Goal: Task Accomplishment & Management: Manage account settings

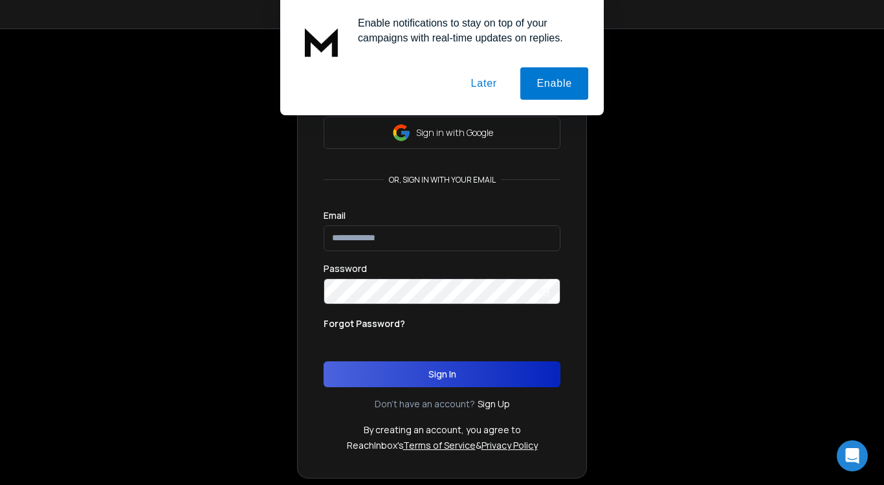
type input "**********"
click at [442, 373] on button "Sign In" at bounding box center [441, 374] width 237 height 26
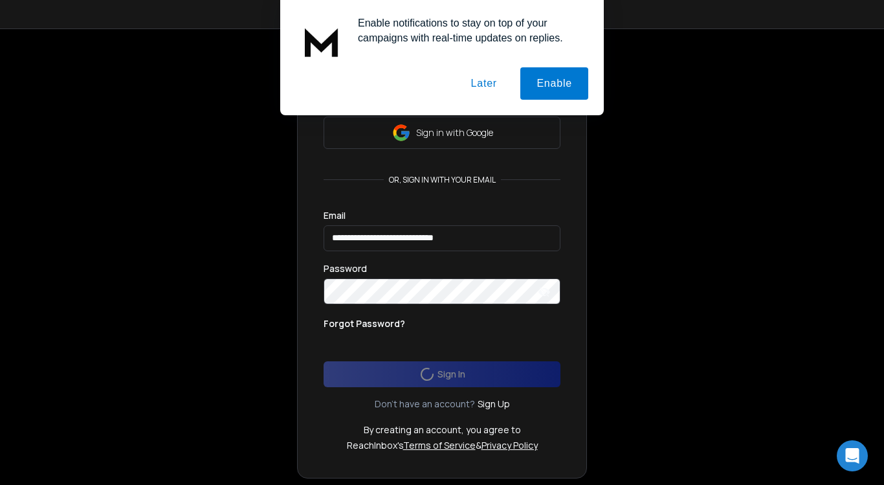
click at [489, 85] on button "Later" at bounding box center [483, 83] width 58 height 32
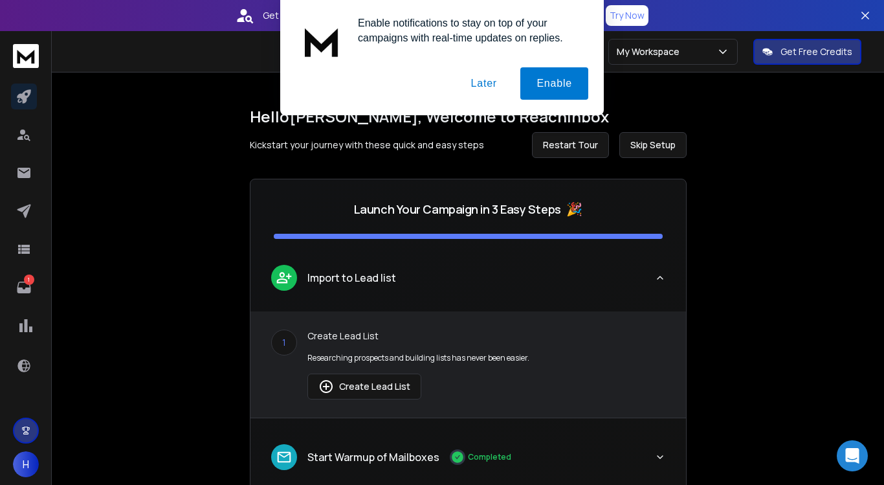
click at [485, 83] on button "Later" at bounding box center [483, 83] width 58 height 32
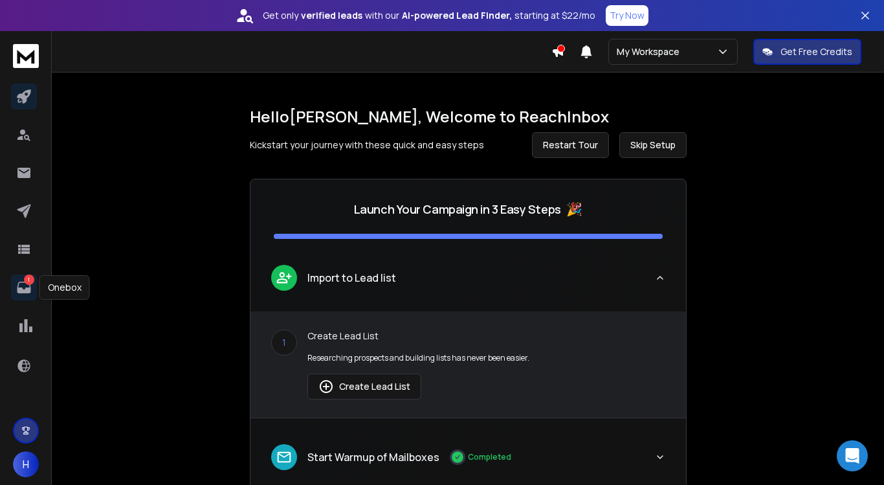
click at [25, 285] on icon at bounding box center [24, 287] width 16 height 16
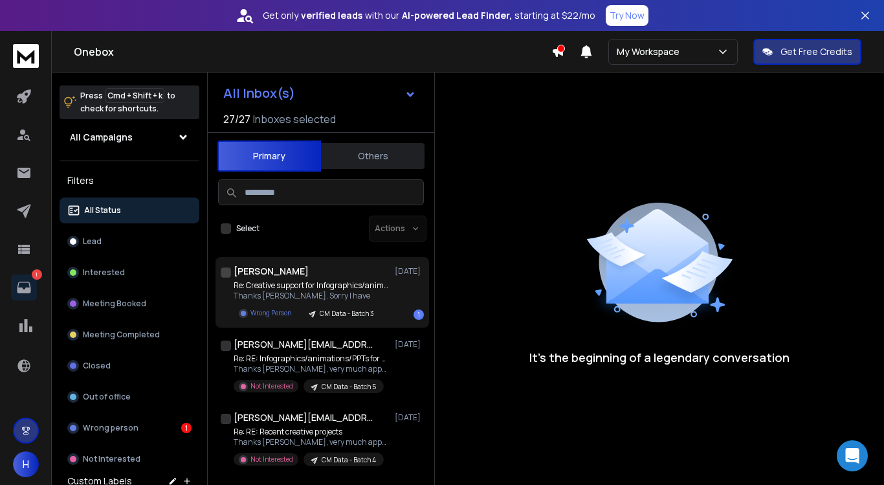
click at [309, 291] on p "Thanks [PERSON_NAME]. Sorry I have" at bounding box center [311, 295] width 155 height 10
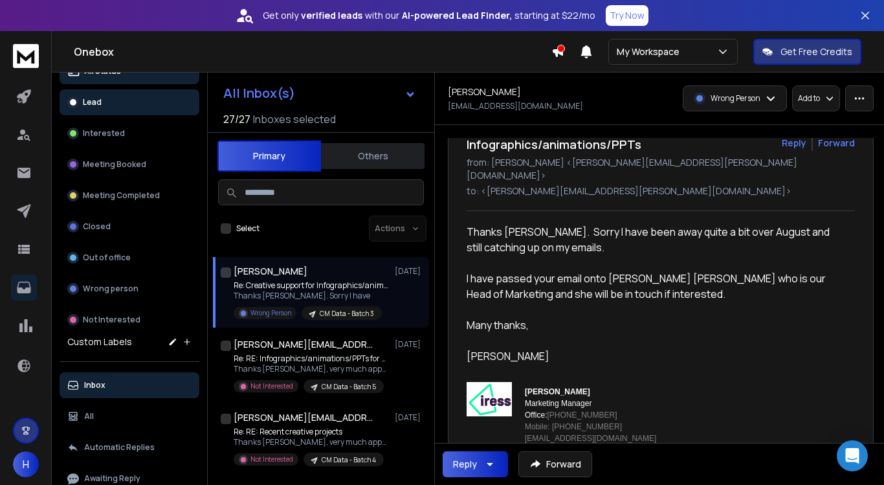
scroll to position [185, 0]
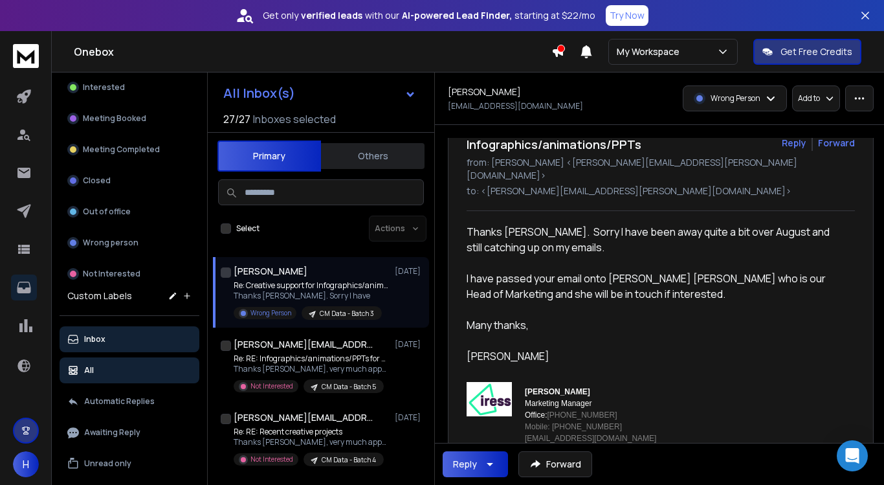
click at [92, 369] on p "All" at bounding box center [89, 370] width 10 height 10
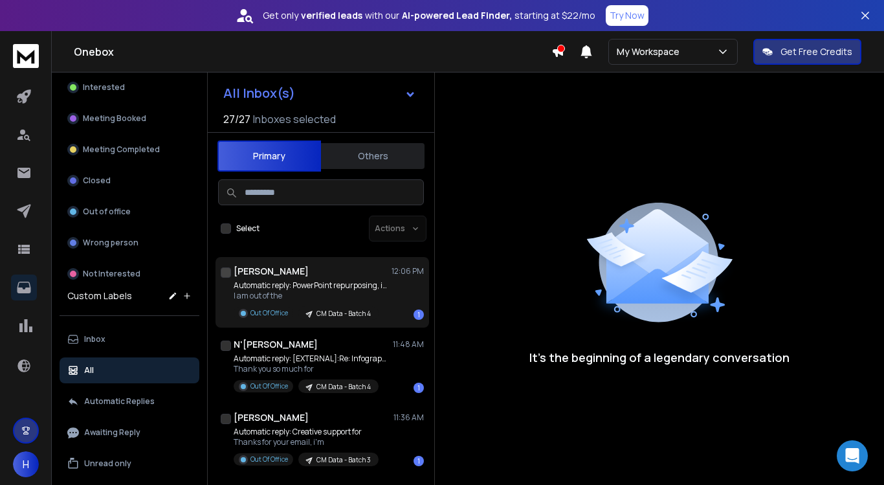
click at [313, 287] on p "Automatic reply: PowerPoint repurposing, infographics," at bounding box center [311, 285] width 155 height 10
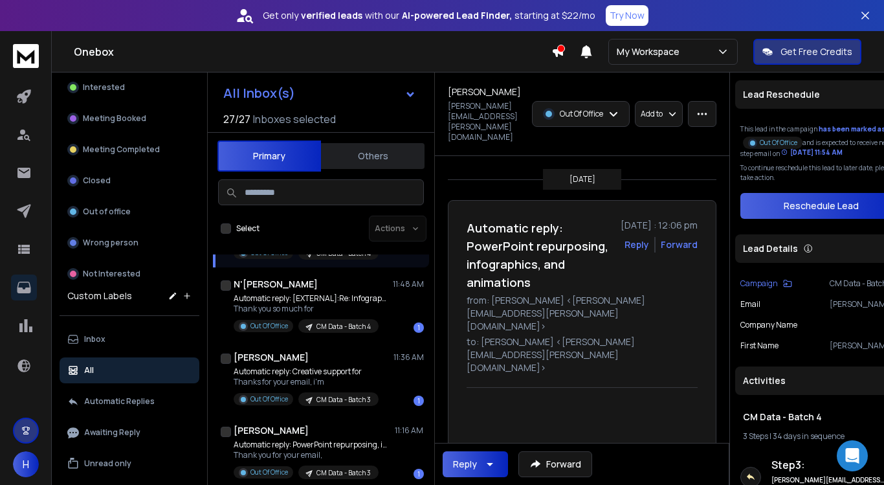
scroll to position [74, 0]
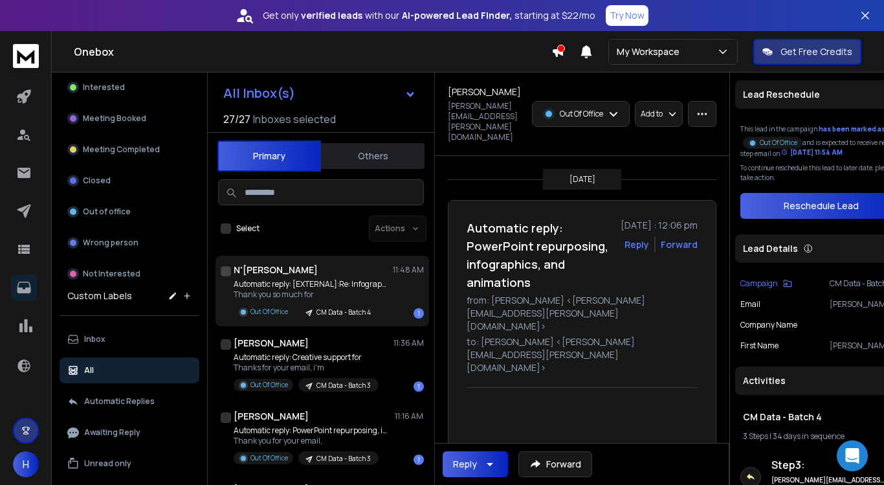
click at [298, 292] on p "Thank you so much for" at bounding box center [311, 294] width 155 height 10
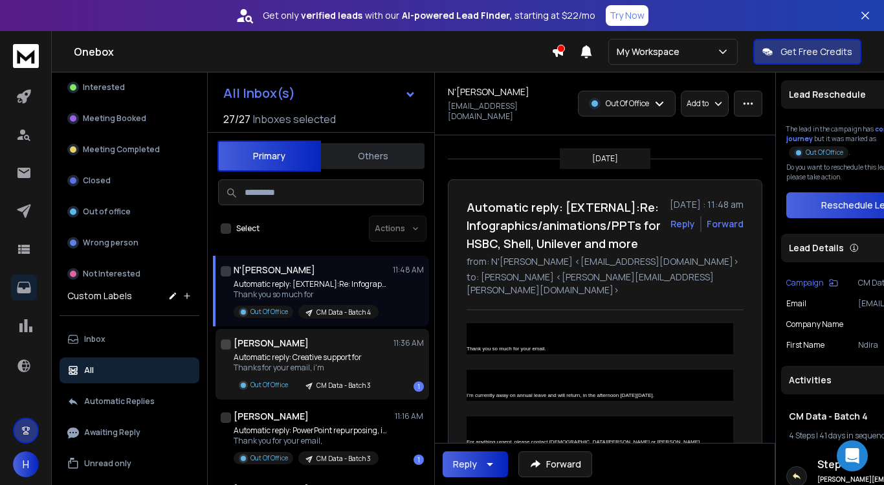
click at [270, 366] on p "Thanks for your email, i'm" at bounding box center [306, 367] width 145 height 10
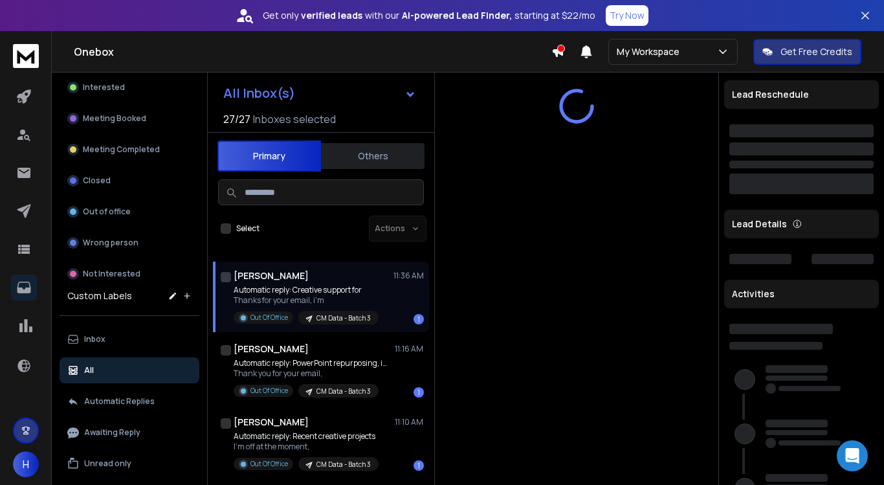
scroll to position [159, 0]
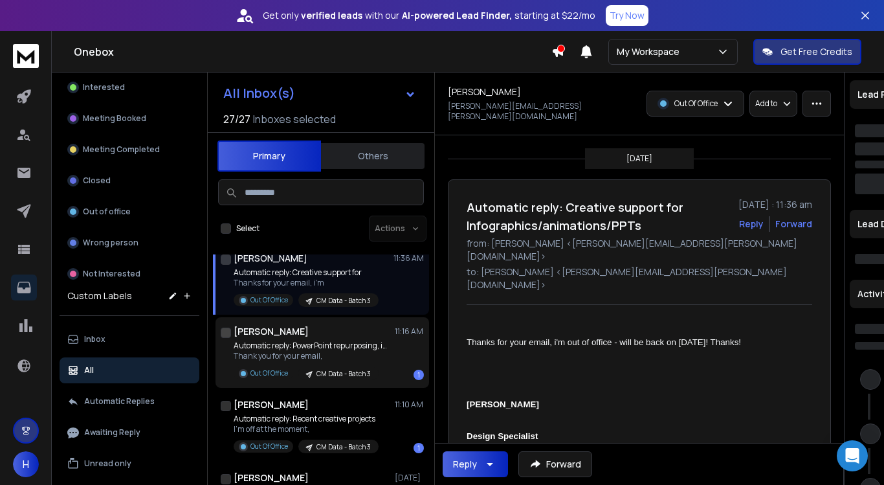
click at [298, 351] on p "Thank you for your email," at bounding box center [311, 356] width 155 height 10
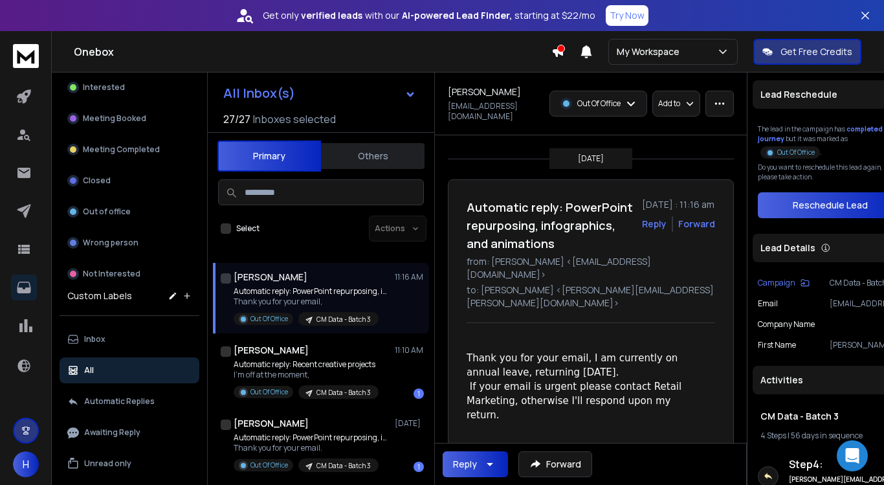
scroll to position [228, 0]
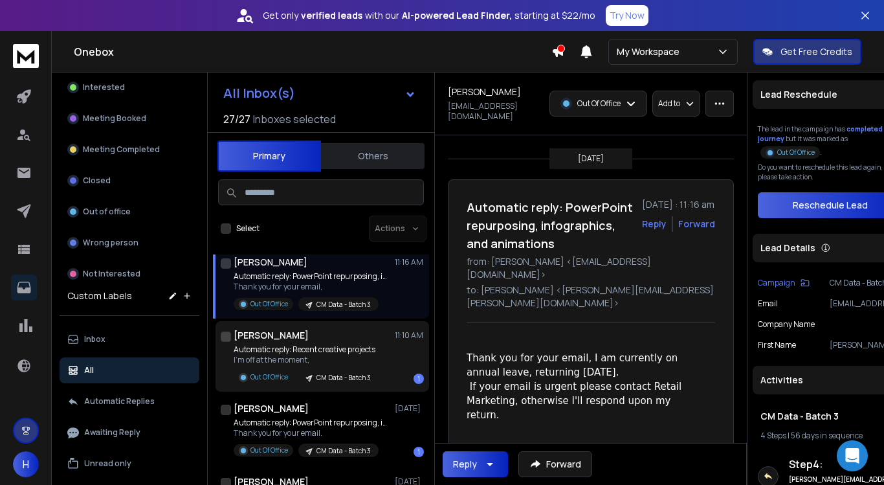
click at [279, 355] on p "I'm off at the moment," at bounding box center [306, 360] width 145 height 10
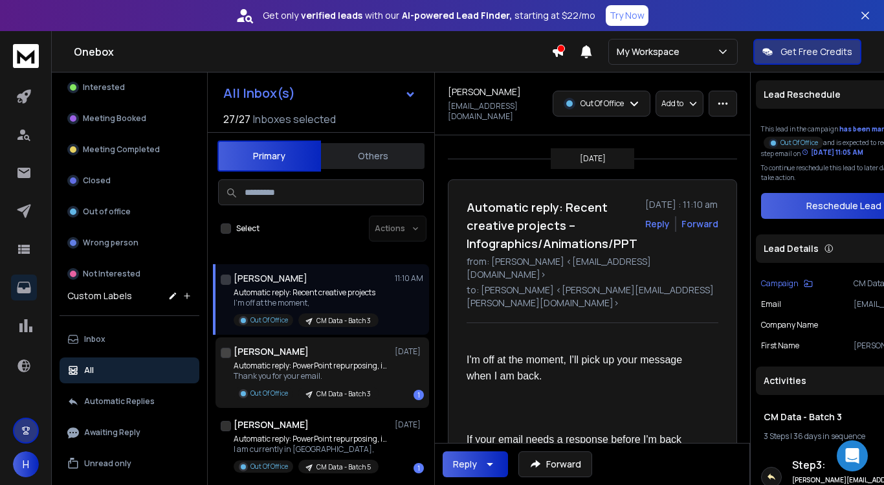
scroll to position [290, 0]
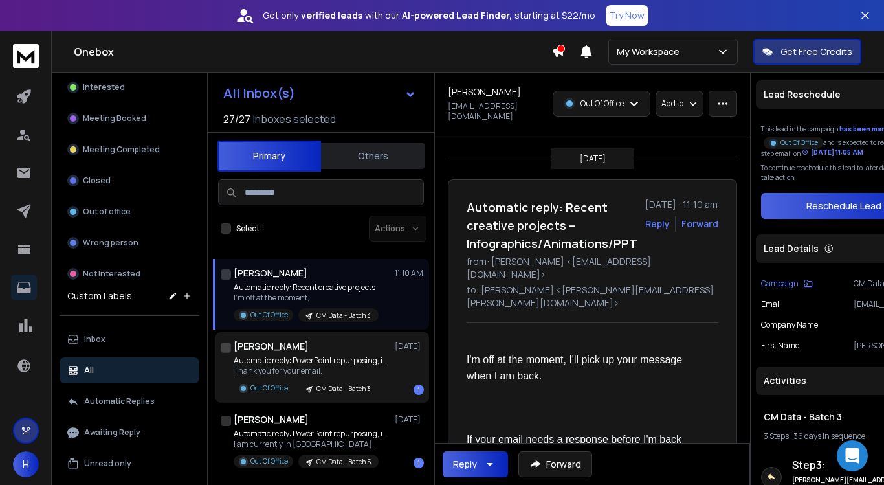
click at [280, 364] on p "Automatic reply: PowerPoint repurposing, infographics," at bounding box center [311, 360] width 155 height 10
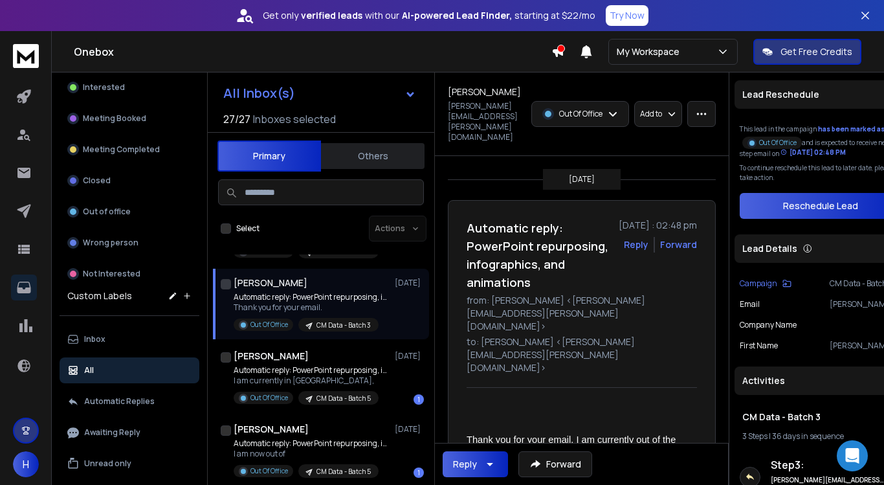
scroll to position [355, 0]
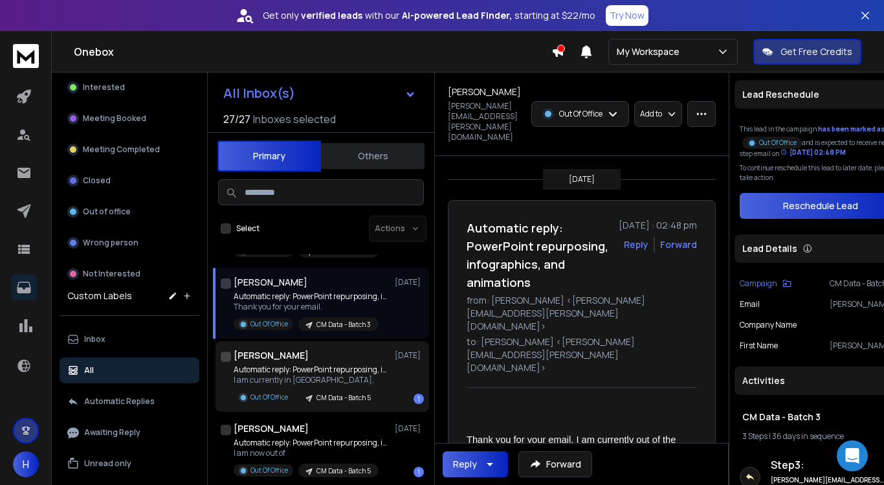
click at [299, 373] on p "Automatic reply: PowerPoint repurposing, infographics," at bounding box center [311, 369] width 155 height 10
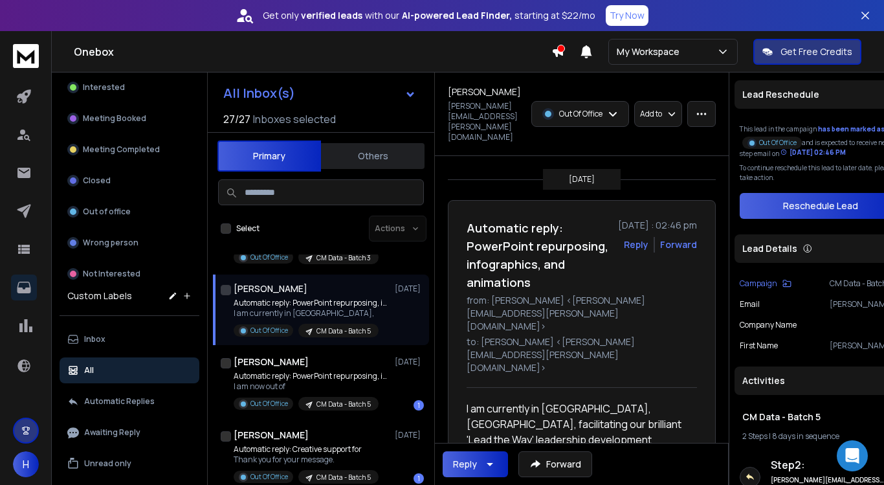
scroll to position [446, 0]
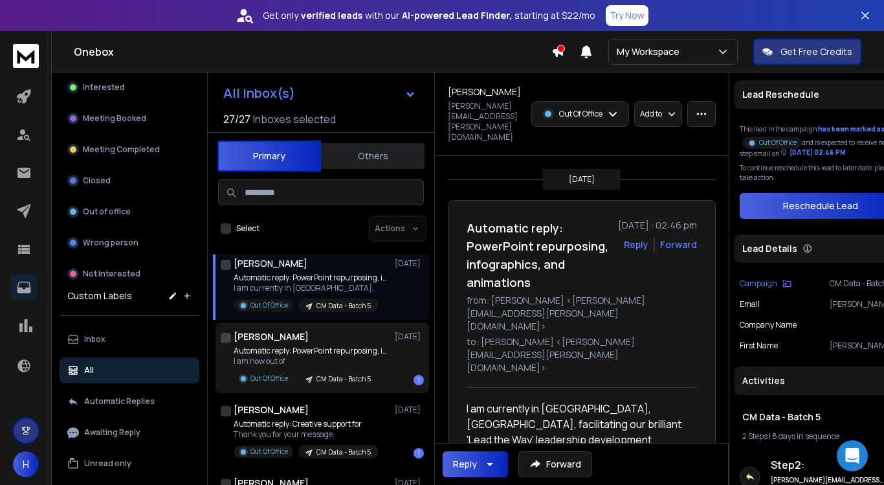
click at [285, 356] on p "I am now out of" at bounding box center [311, 361] width 155 height 10
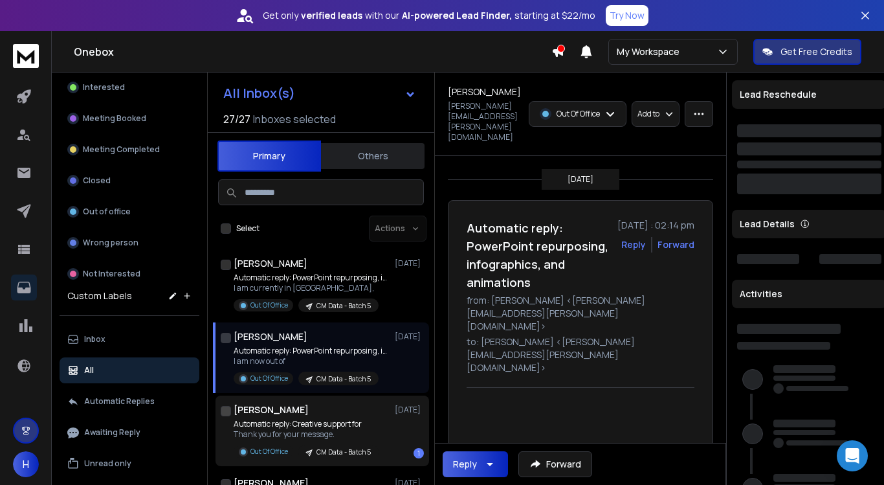
click at [295, 429] on p "Thank you for your message." at bounding box center [306, 434] width 145 height 10
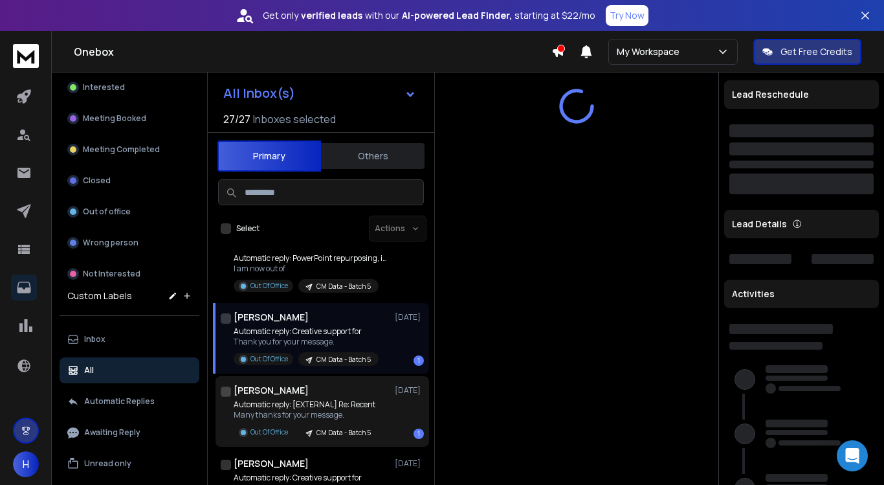
scroll to position [540, 0]
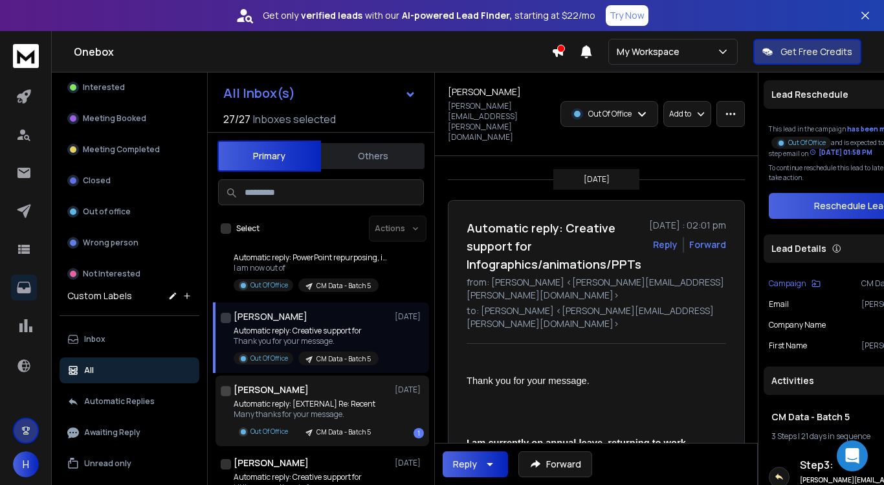
click at [287, 402] on p "Automatic reply: [EXTERNAL] Re: Recent" at bounding box center [306, 404] width 145 height 10
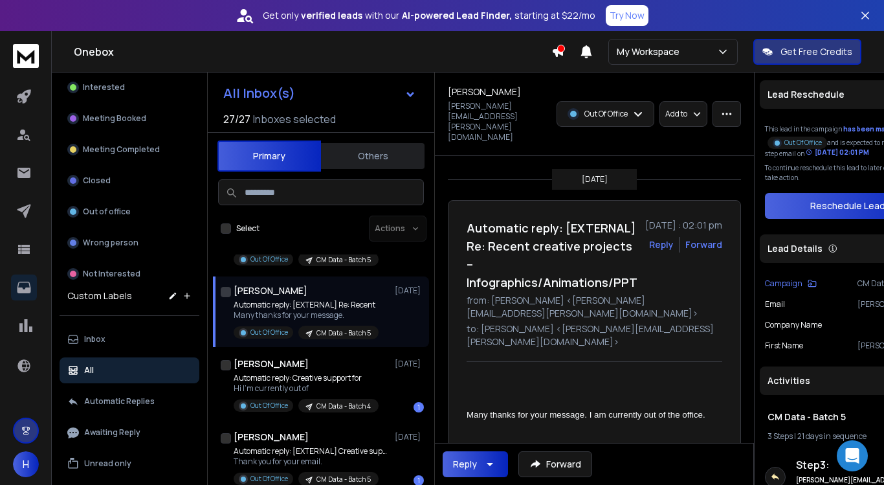
scroll to position [652, 0]
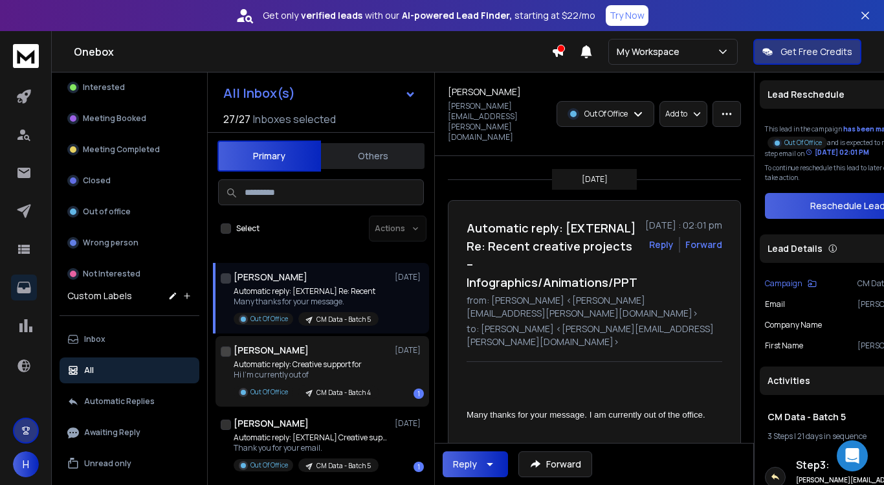
click at [293, 370] on p "Hi I’m currently out of" at bounding box center [306, 374] width 145 height 10
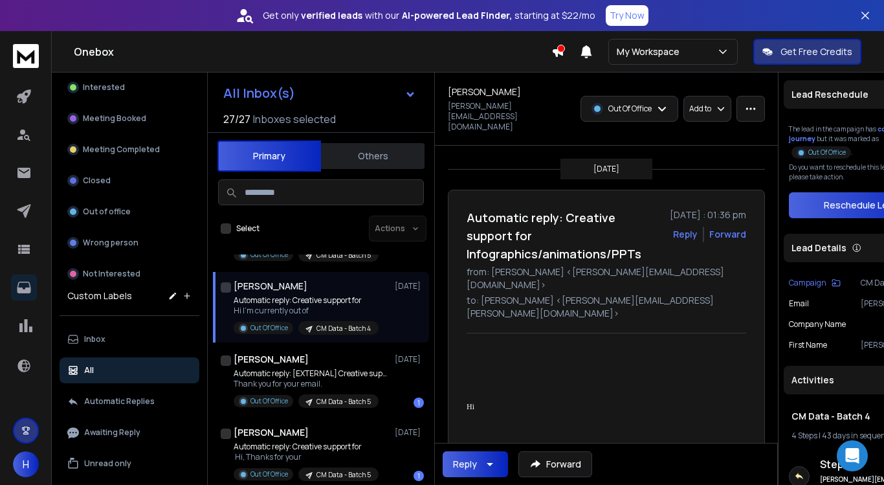
scroll to position [727, 0]
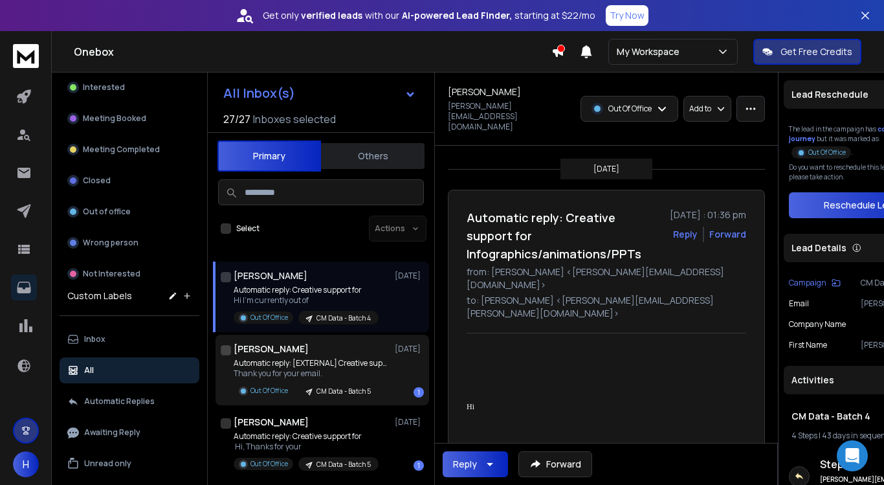
click at [287, 370] on p "Thank you for your email." at bounding box center [311, 373] width 155 height 10
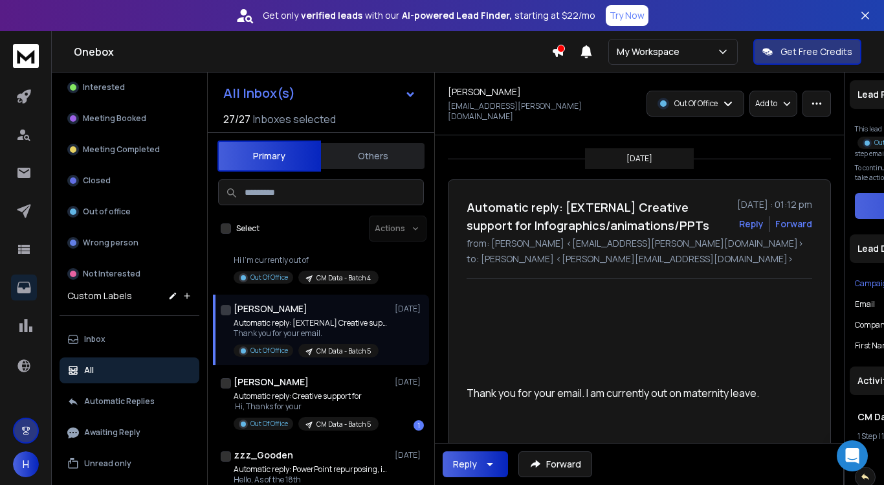
scroll to position [809, 0]
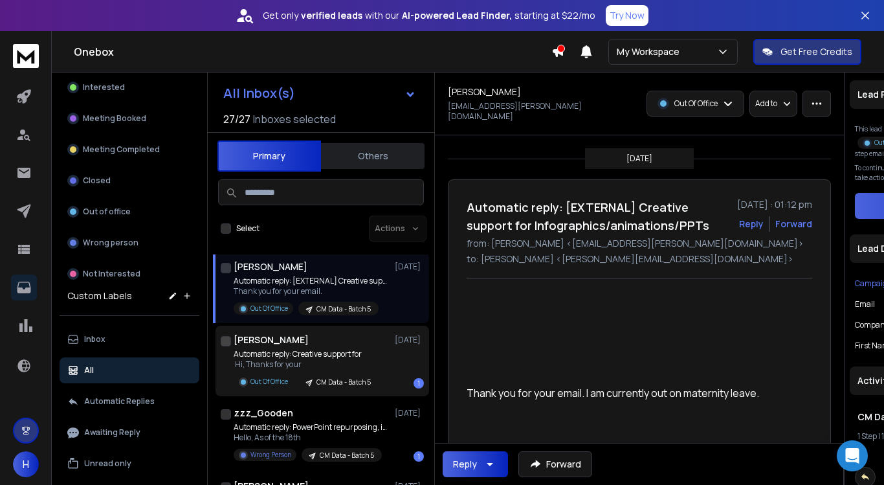
click at [287, 360] on p "﻿ ﻿Hi, Thanks for your" at bounding box center [306, 364] width 145 height 10
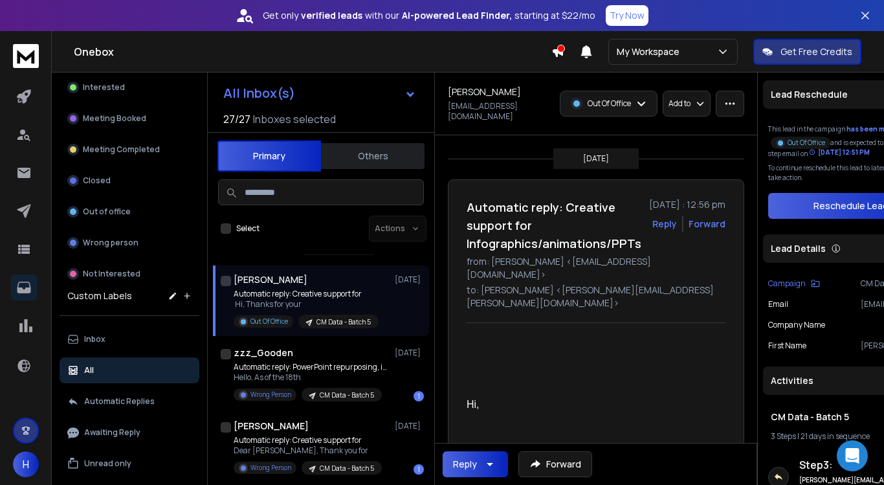
scroll to position [873, 0]
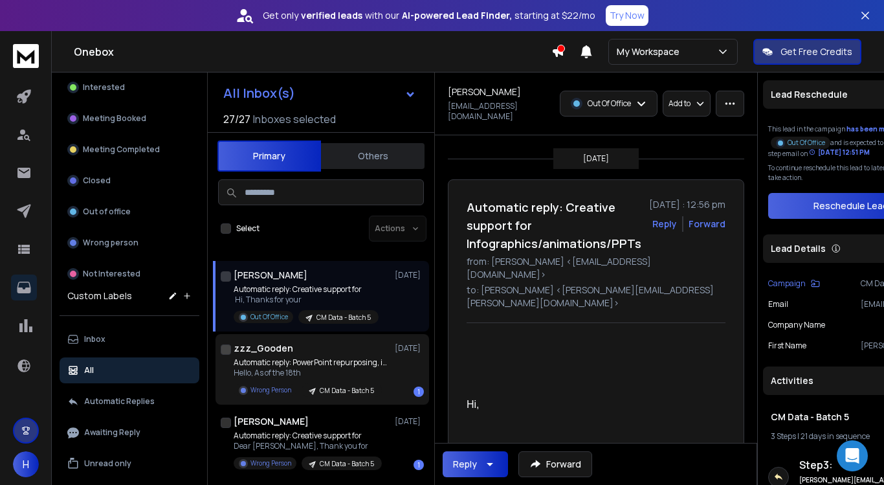
click at [283, 373] on p "﻿﻿Hello, As of the 18th" at bounding box center [311, 372] width 155 height 10
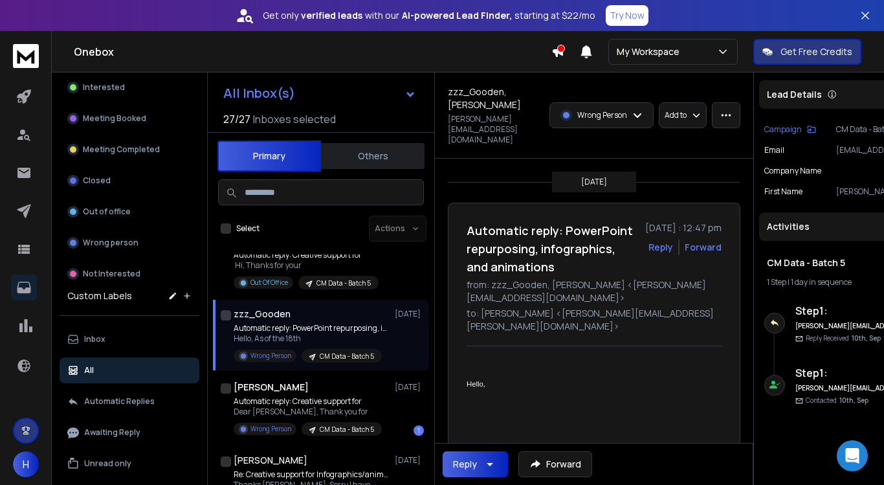
scroll to position [937, 0]
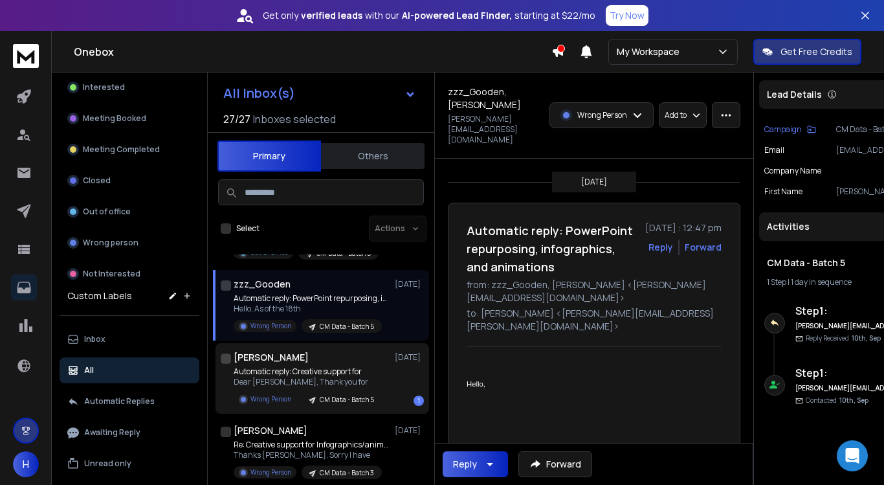
click at [284, 371] on p "Automatic reply: Creative support for" at bounding box center [308, 371] width 148 height 10
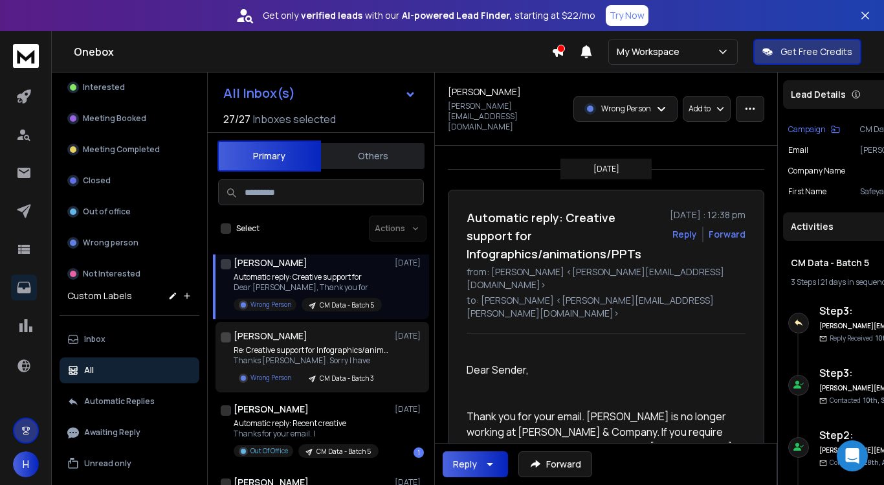
scroll to position [1044, 0]
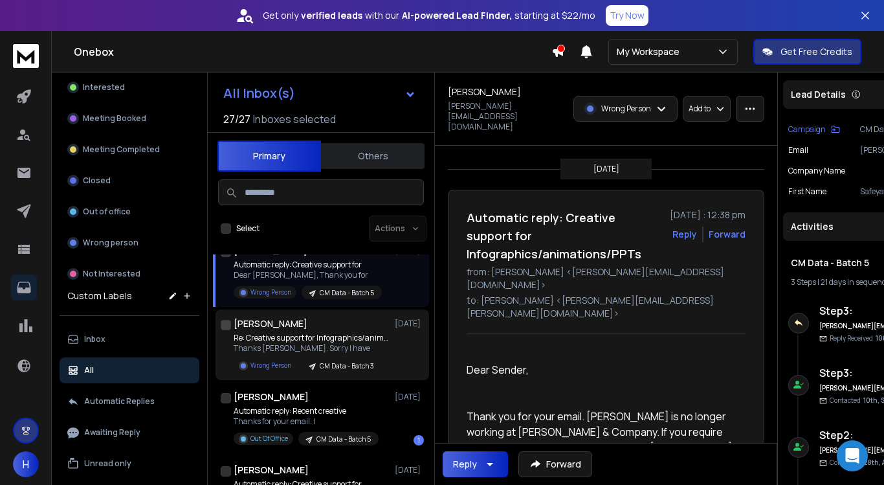
click at [300, 345] on p "Thanks [PERSON_NAME]. Sorry I have" at bounding box center [311, 348] width 155 height 10
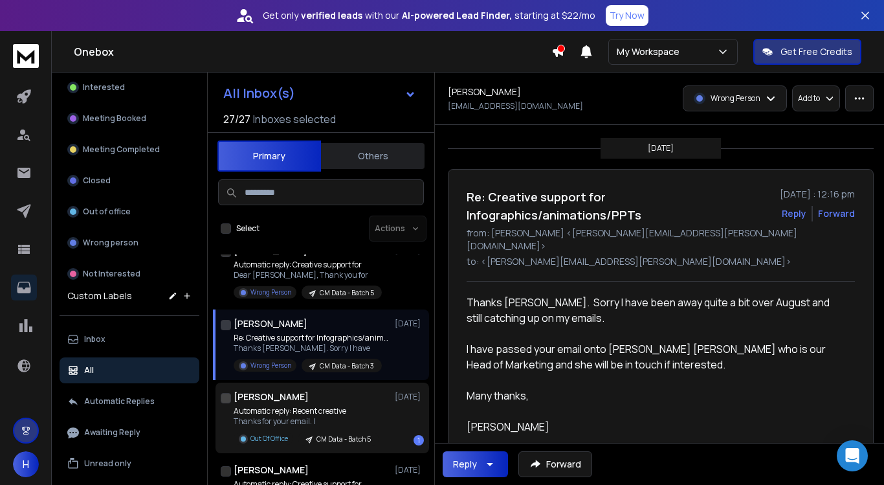
click at [279, 422] on p "﻿Thanks for your email. I" at bounding box center [306, 421] width 145 height 10
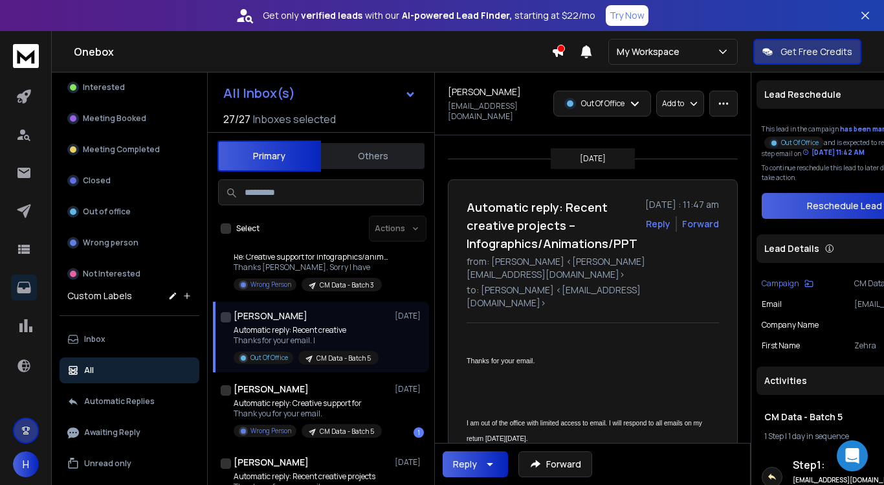
scroll to position [1138, 0]
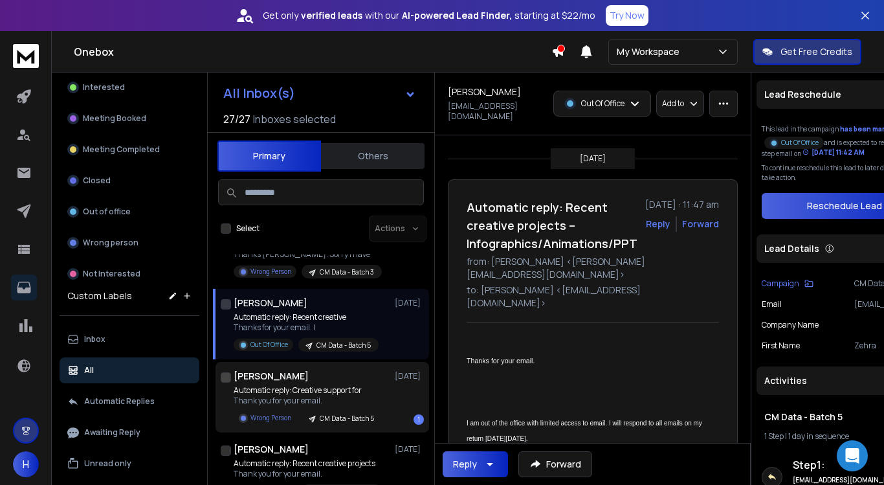
click at [296, 390] on p "Automatic reply: Creative support for" at bounding box center [308, 390] width 148 height 10
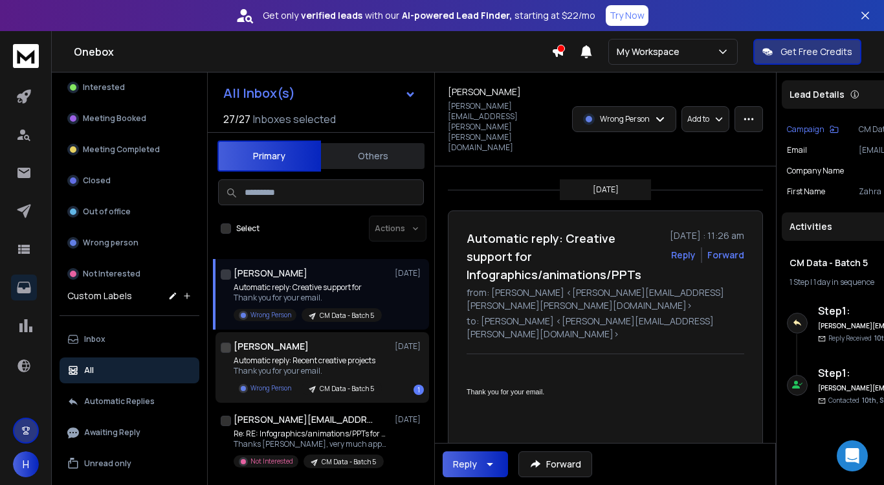
scroll to position [1251, 0]
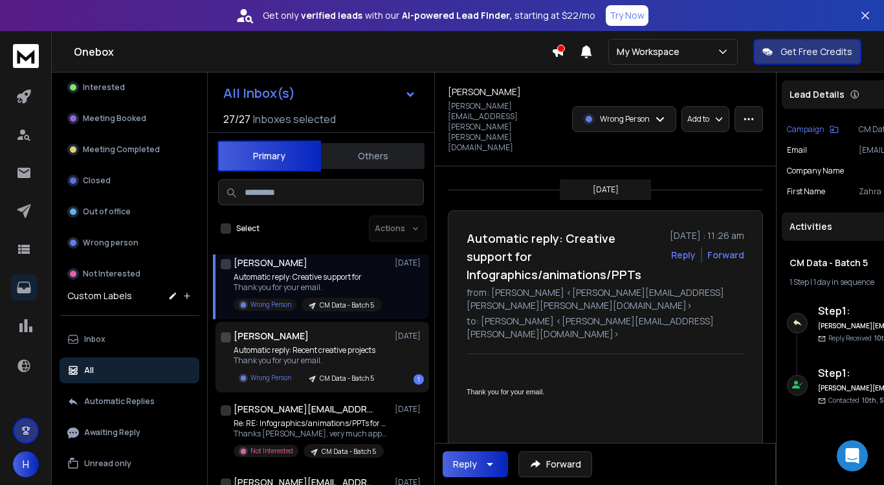
click at [296, 352] on p "Automatic reply: Recent creative projects" at bounding box center [308, 350] width 148 height 10
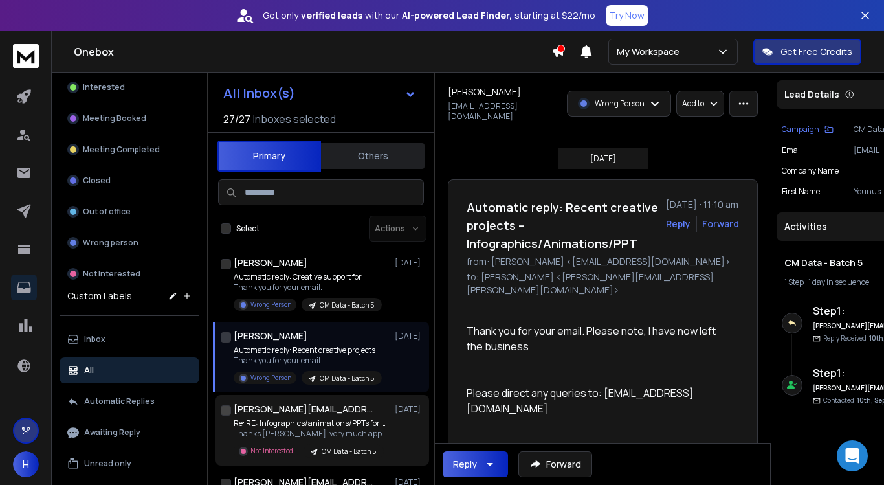
click at [315, 421] on p "Re: RE: Infographics/animations/PPTs for HSBC," at bounding box center [311, 423] width 155 height 10
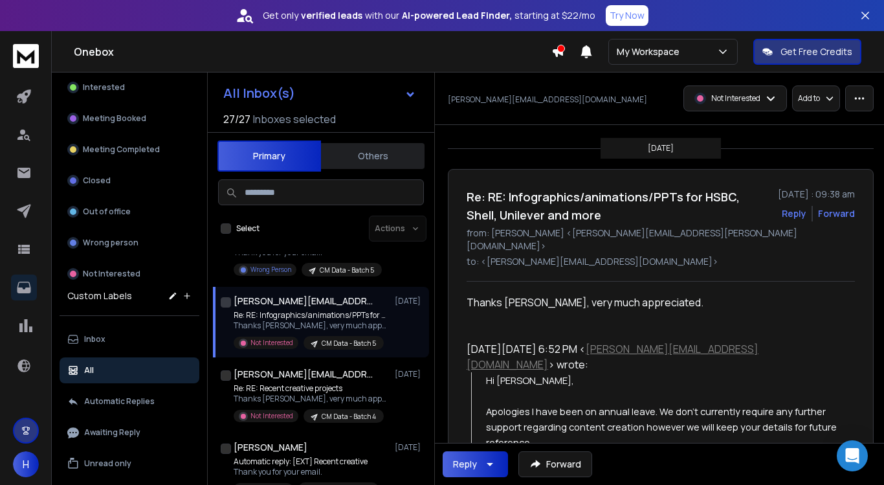
scroll to position [0, 0]
click at [28, 173] on icon at bounding box center [23, 173] width 13 height 10
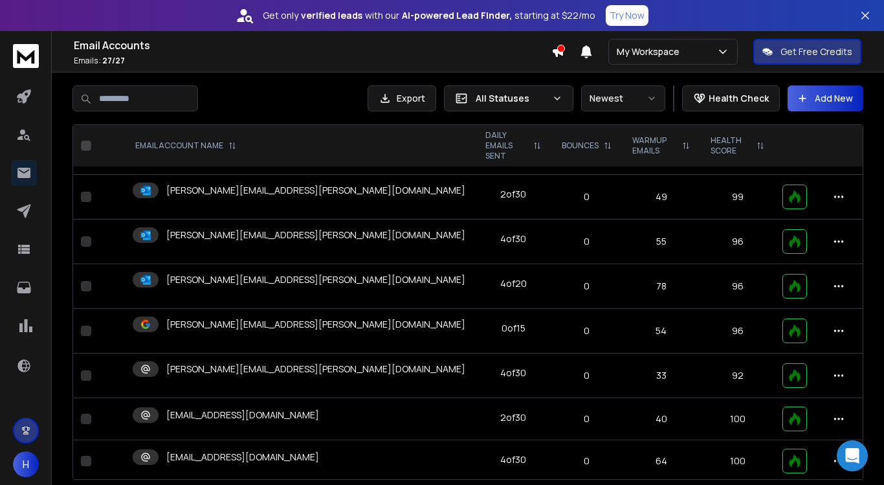
scroll to position [295, 0]
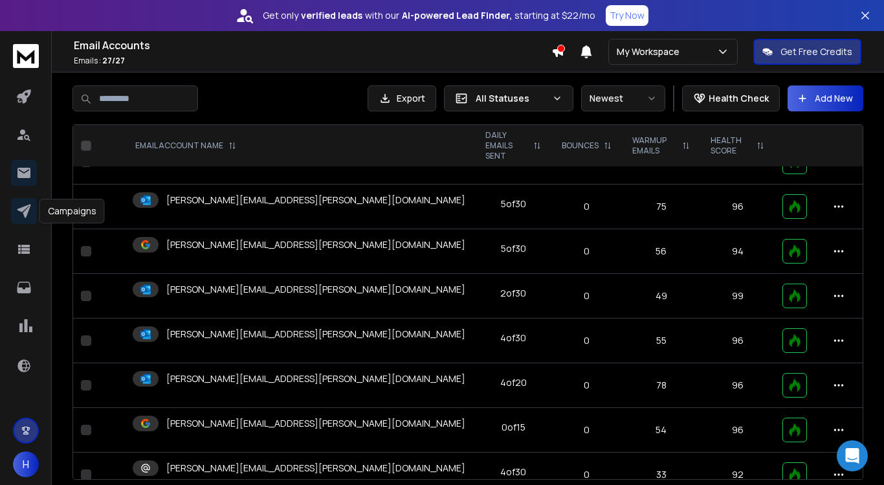
click at [22, 217] on icon at bounding box center [24, 211] width 16 height 16
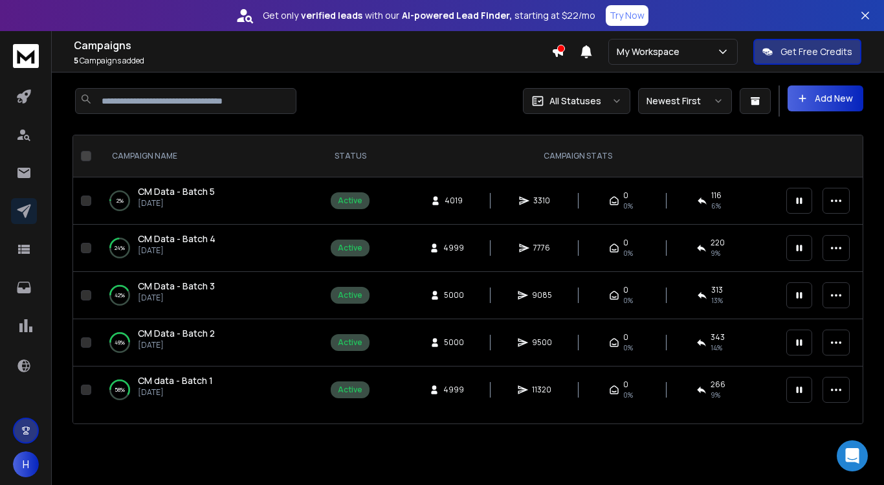
click at [162, 192] on span "CM Data - Batch 5" at bounding box center [176, 191] width 77 height 12
click at [169, 201] on p "22 days ago" at bounding box center [176, 203] width 77 height 10
click at [183, 188] on span "CM Data - Batch 5" at bounding box center [176, 191] width 77 height 12
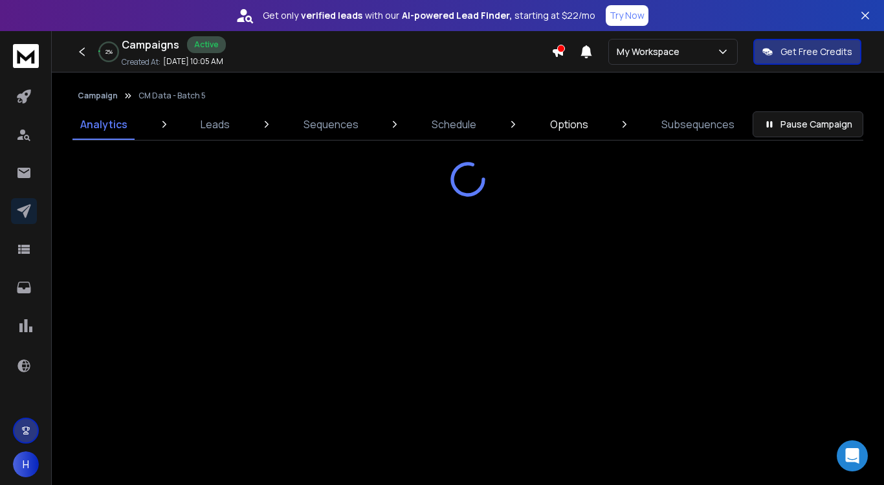
click at [575, 126] on p "Options" at bounding box center [569, 124] width 38 height 16
click at [574, 126] on p "Options" at bounding box center [569, 124] width 38 height 16
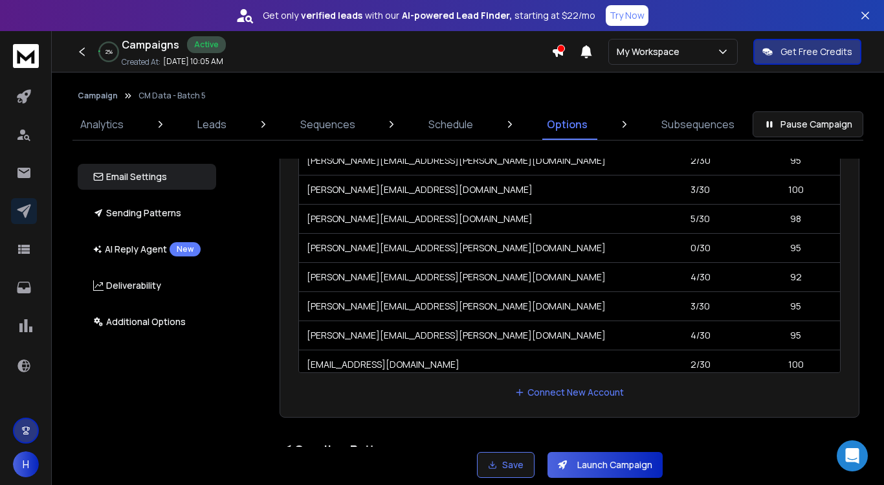
scroll to position [117, 0]
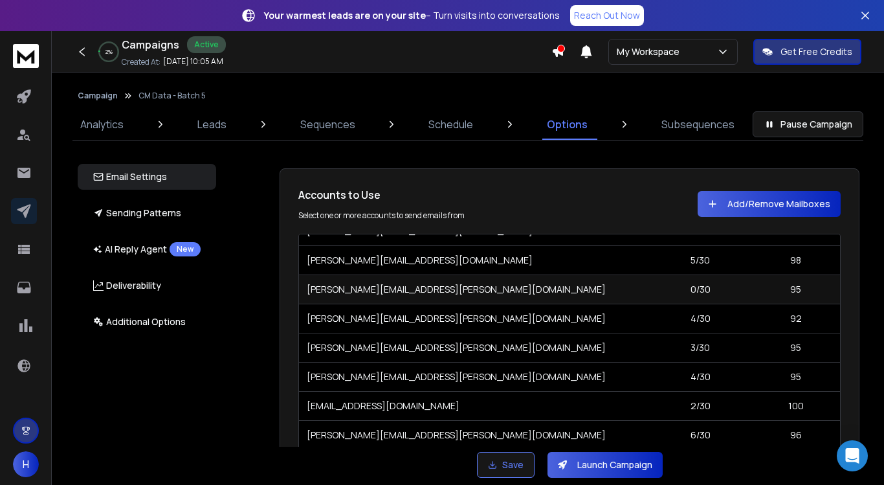
scroll to position [60, 0]
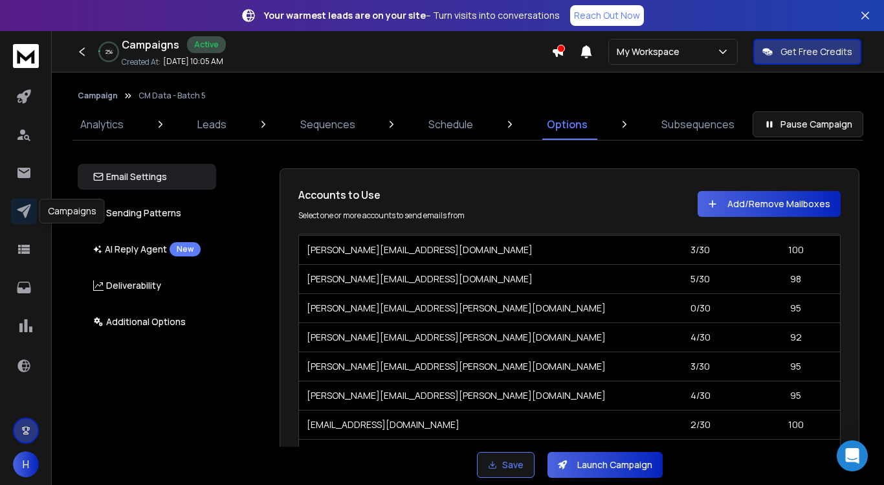
click at [26, 208] on icon at bounding box center [24, 211] width 14 height 14
click at [21, 212] on icon at bounding box center [24, 211] width 14 height 14
click at [27, 212] on icon at bounding box center [24, 211] width 14 height 14
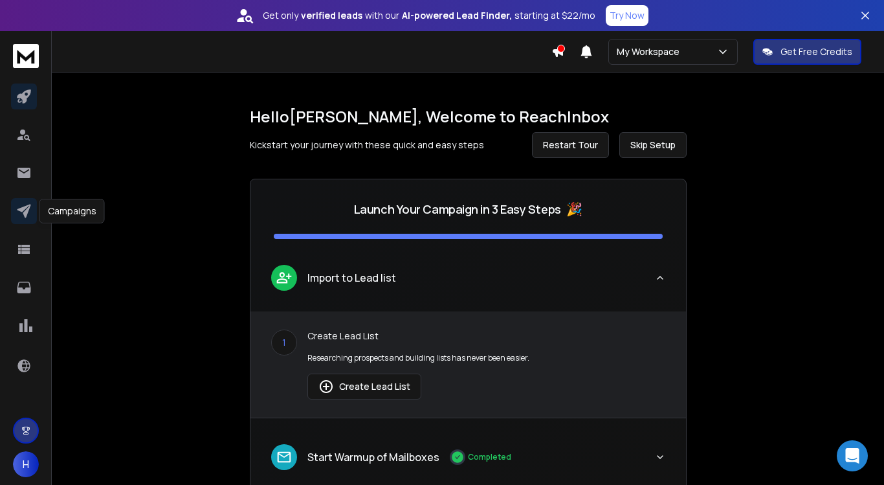
click at [26, 210] on icon at bounding box center [24, 211] width 14 height 14
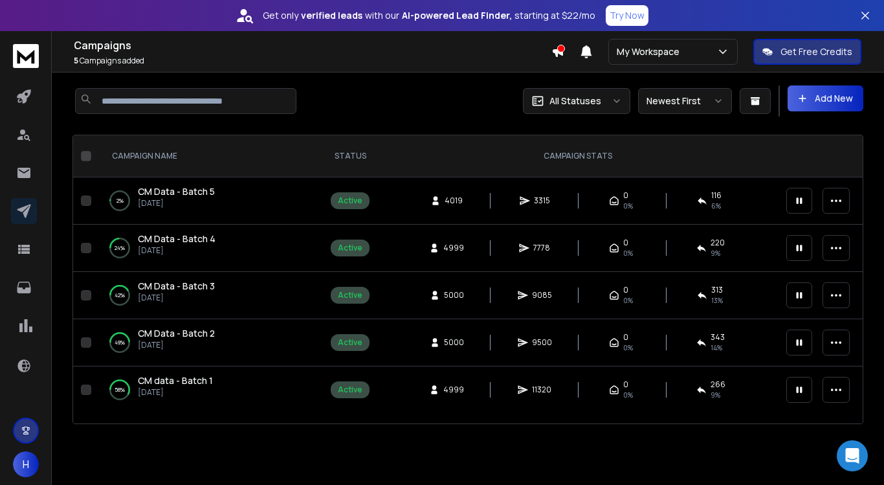
click at [175, 196] on span "CM Data - Batch 5" at bounding box center [176, 191] width 77 height 12
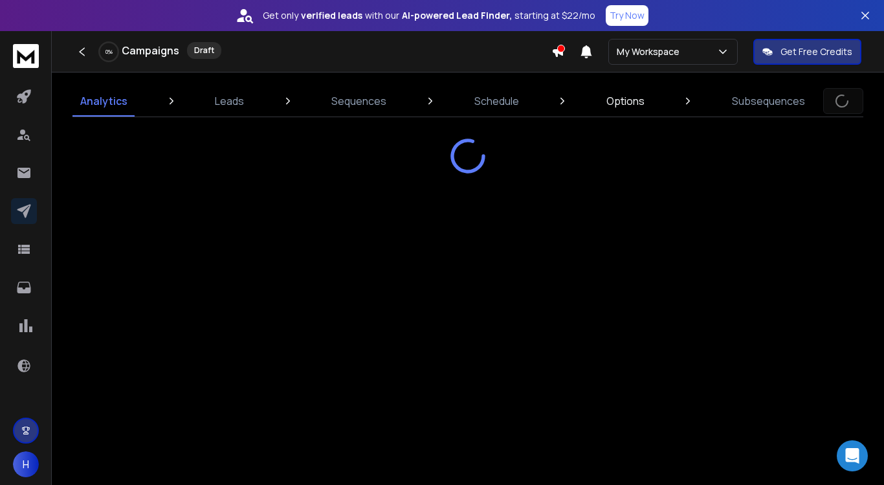
click at [620, 102] on p "Options" at bounding box center [625, 101] width 38 height 16
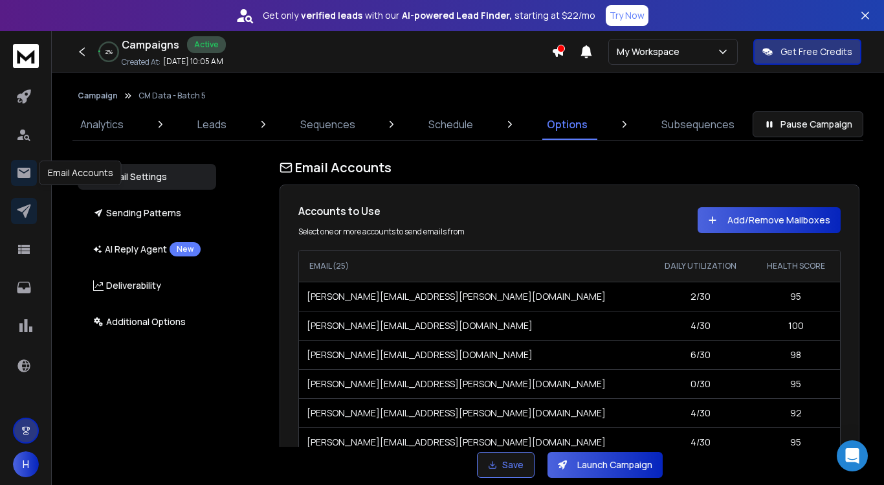
click at [27, 173] on icon at bounding box center [23, 173] width 13 height 10
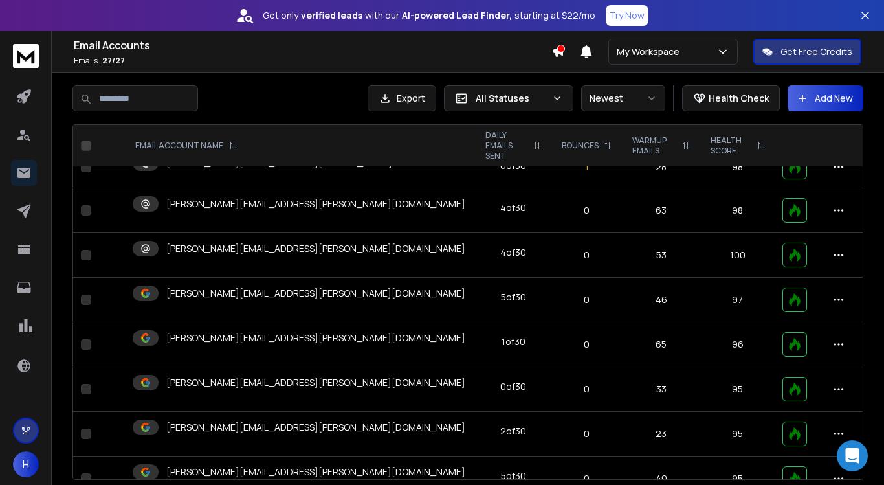
scroll to position [802, 0]
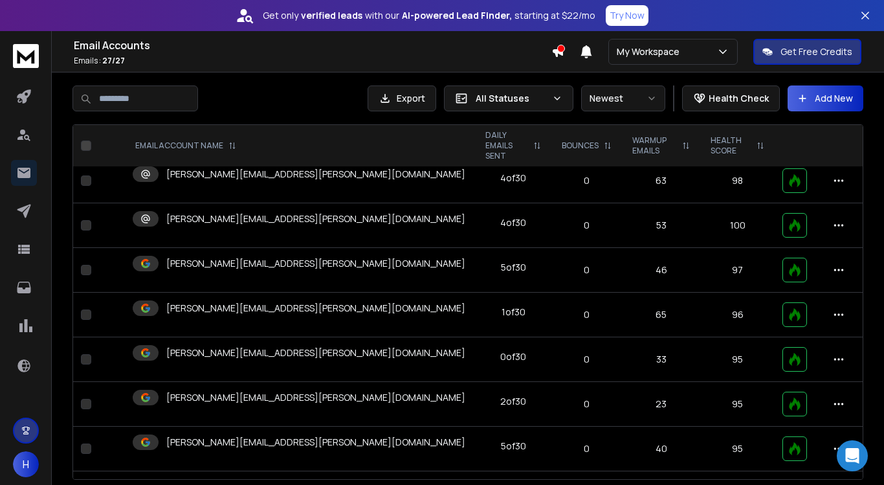
click at [228, 346] on p "martin.smith@studio11.pro" at bounding box center [315, 352] width 299 height 13
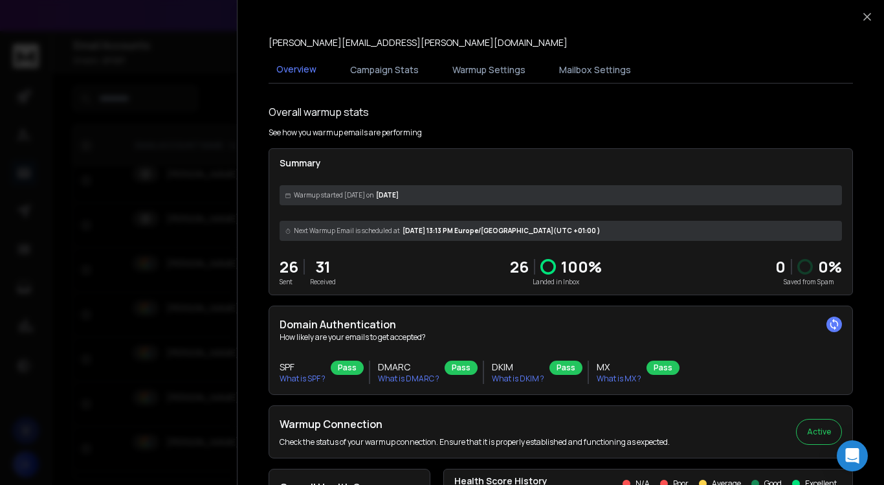
scroll to position [0, 0]
click at [864, 18] on icon "button" at bounding box center [867, 17] width 6 height 6
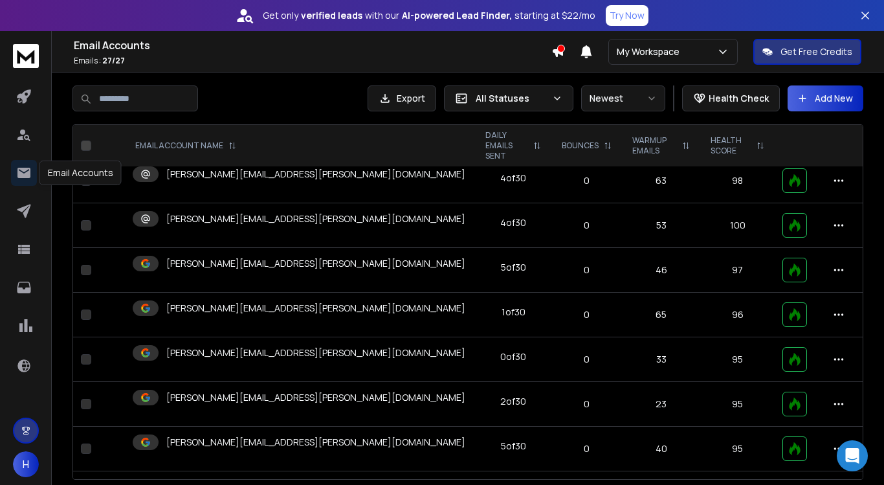
click at [28, 177] on icon at bounding box center [23, 173] width 13 height 10
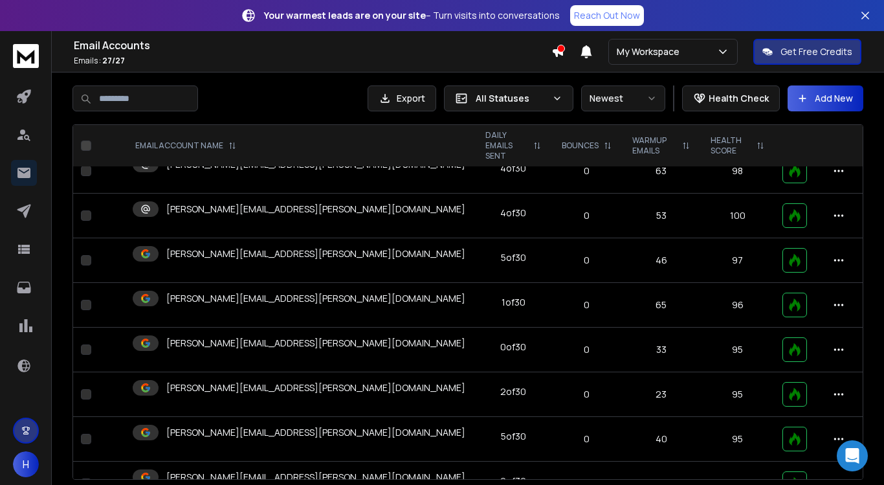
scroll to position [833, 0]
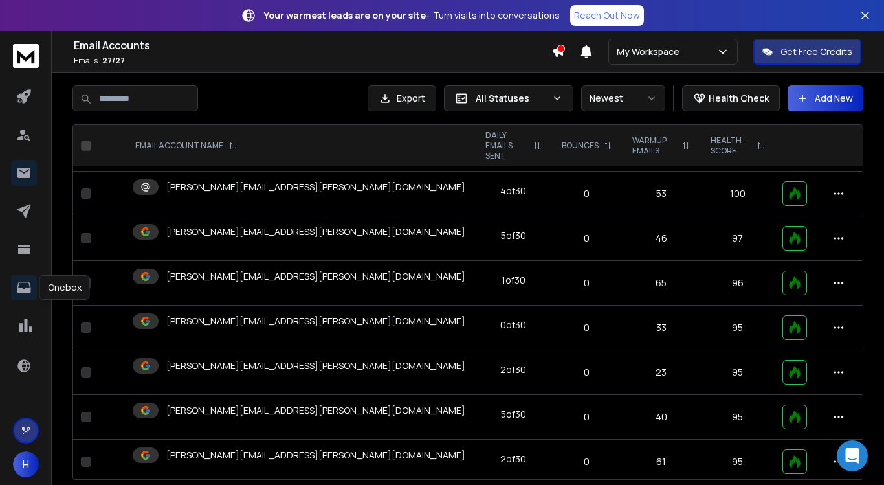
click at [29, 288] on icon at bounding box center [24, 287] width 14 height 12
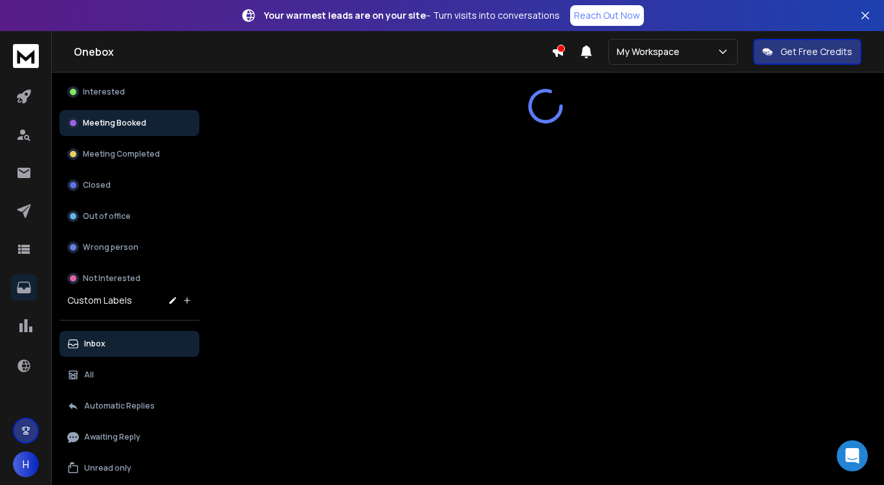
scroll to position [219, 0]
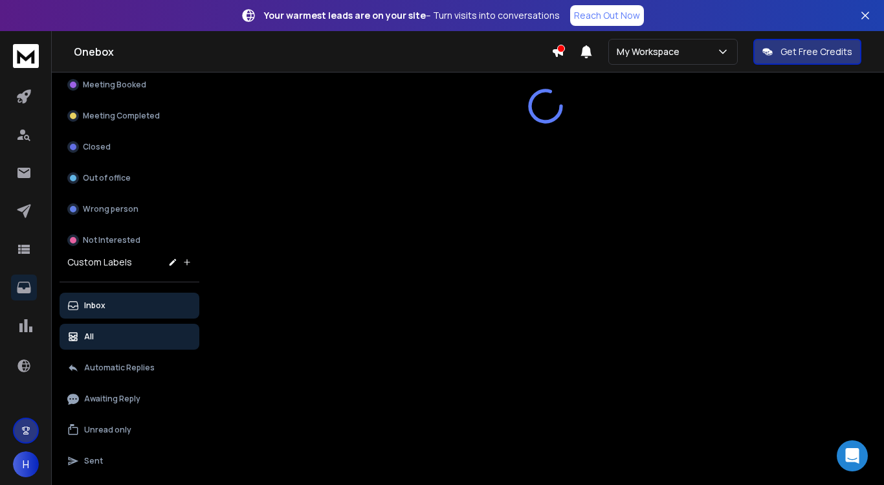
click at [95, 336] on button "All" at bounding box center [130, 336] width 140 height 26
